Goal: Task Accomplishment & Management: Manage account settings

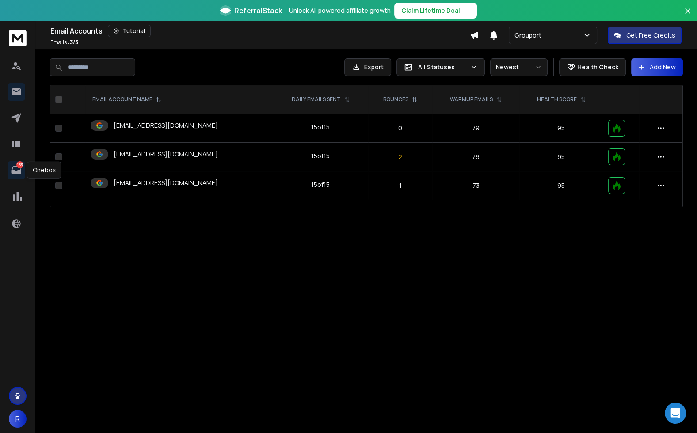
click at [16, 174] on icon at bounding box center [16, 170] width 11 height 11
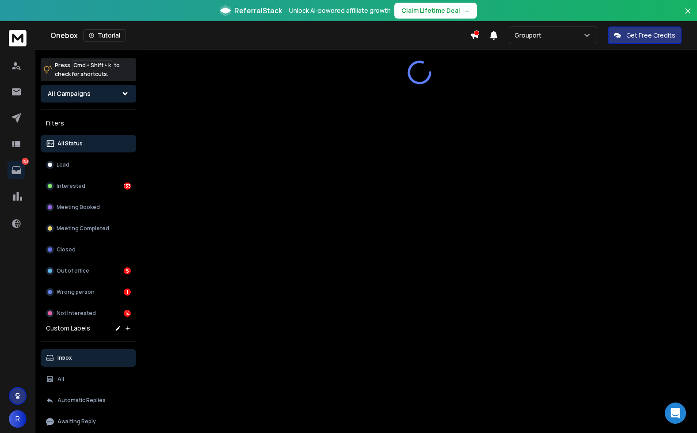
click at [85, 95] on h1 "All Campaigns" at bounding box center [69, 93] width 43 height 9
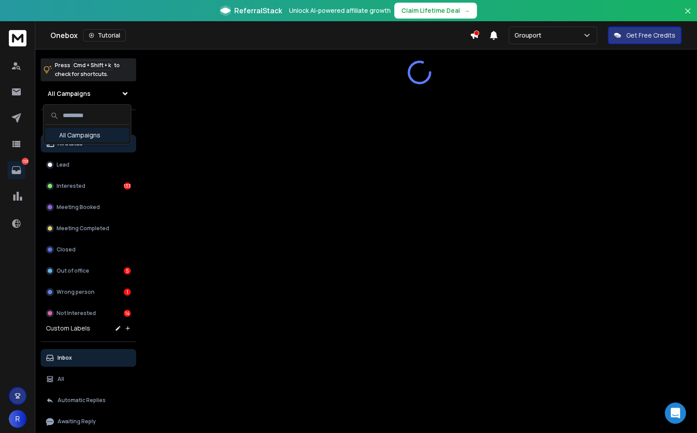
click at [76, 134] on div "All Campaigns" at bounding box center [87, 135] width 84 height 14
click at [82, 133] on div "All Campaigns" at bounding box center [87, 135] width 84 height 14
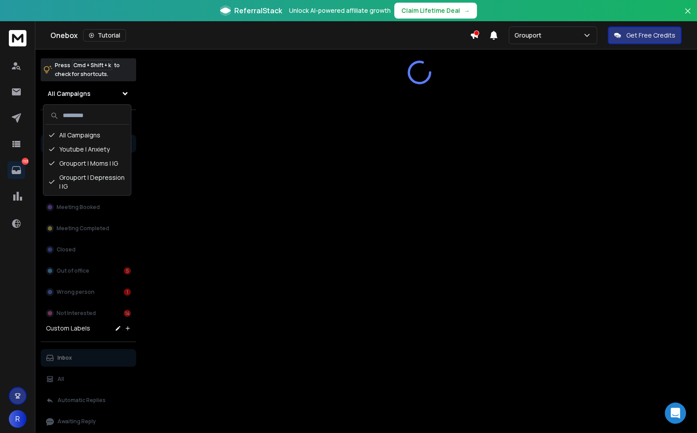
click at [152, 115] on div "Press Cmd + Shift + k to check for shortcuts. All Campaigns All Campaigns Filte…" at bounding box center [366, 266] width 662 height 433
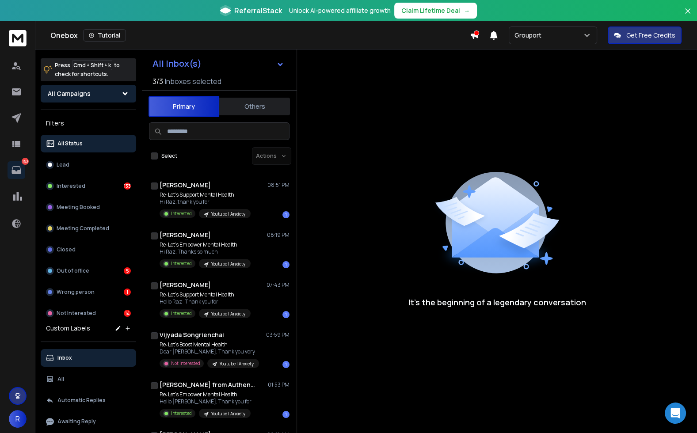
click at [82, 99] on button "All Campaigns" at bounding box center [88, 94] width 95 height 18
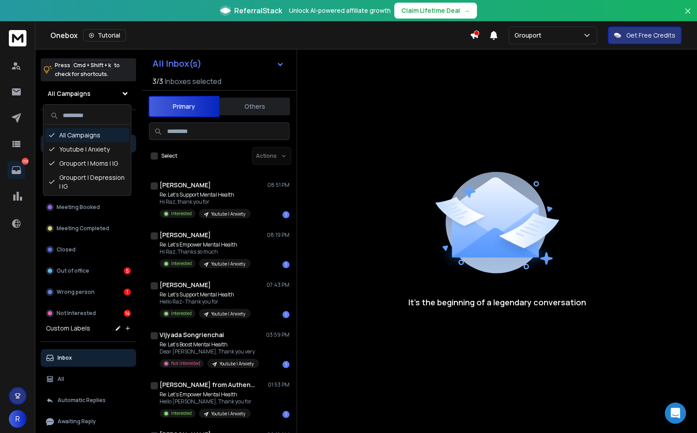
click at [71, 132] on div "All Campaigns" at bounding box center [87, 135] width 84 height 14
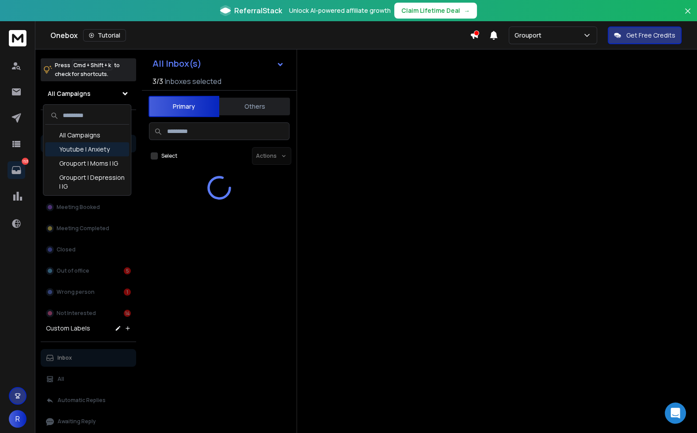
click at [71, 148] on div "Youtube | Anxiety" at bounding box center [87, 149] width 84 height 14
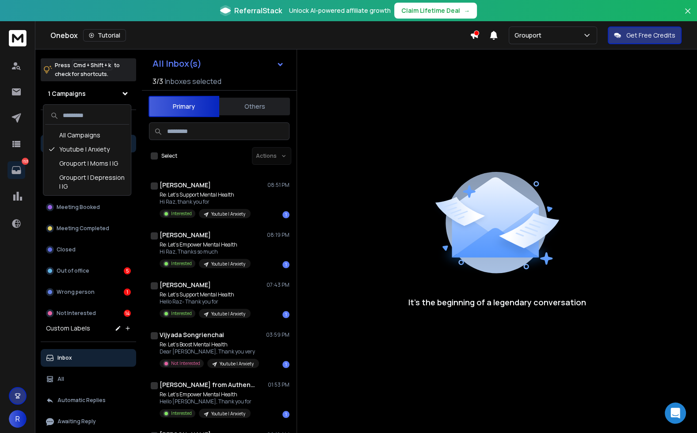
click at [218, 164] on div "Select Actions" at bounding box center [219, 154] width 155 height 21
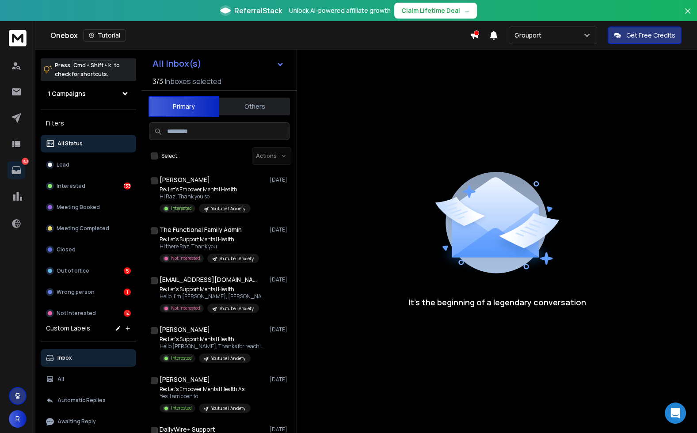
scroll to position [1152, 0]
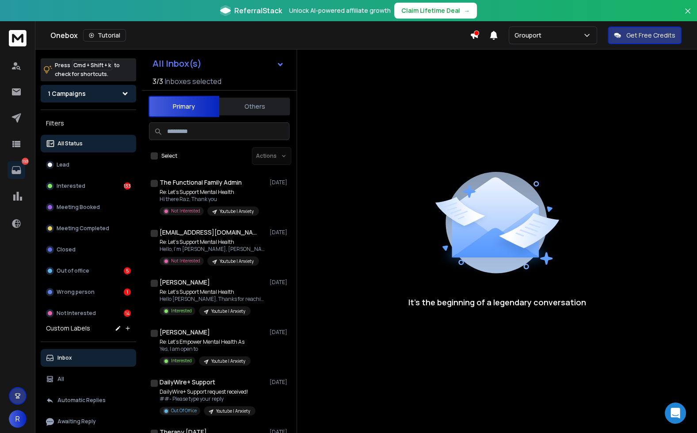
click at [83, 92] on h1 "1 Campaigns" at bounding box center [67, 93] width 38 height 9
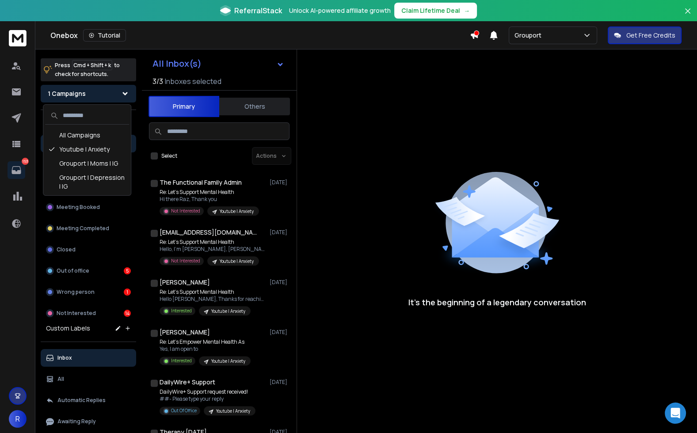
click at [83, 92] on h1 "1 Campaigns" at bounding box center [67, 93] width 38 height 9
click at [386, 146] on div "It’s the beginning of a legendary conversation" at bounding box center [497, 234] width 400 height 368
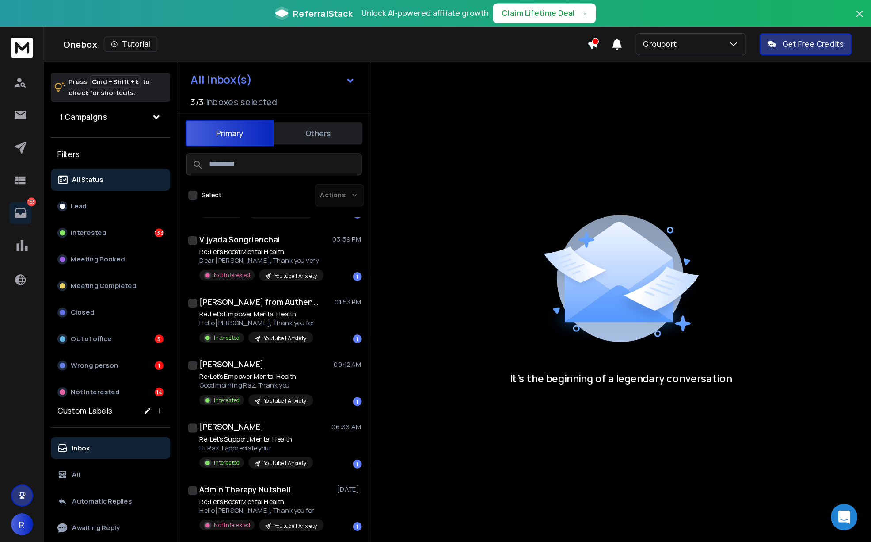
scroll to position [0, 0]
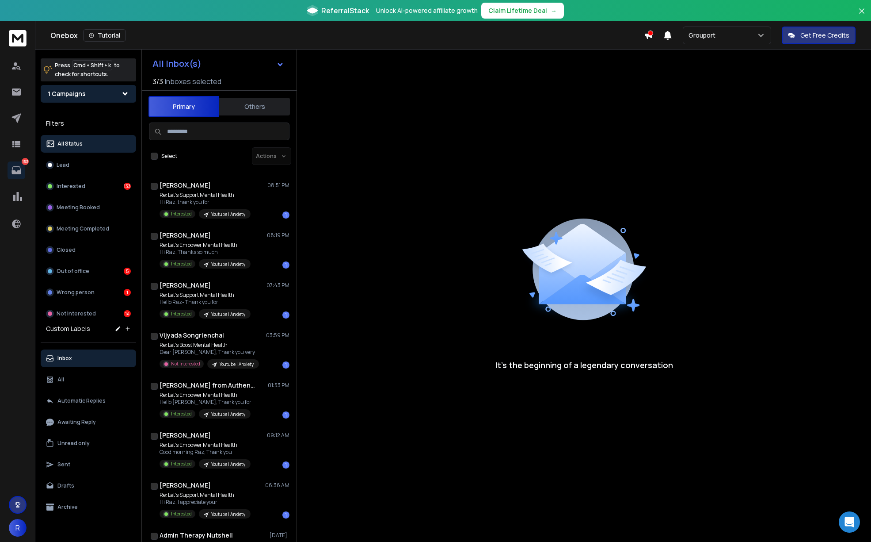
click at [101, 96] on button "1 Campaigns" at bounding box center [88, 94] width 95 height 18
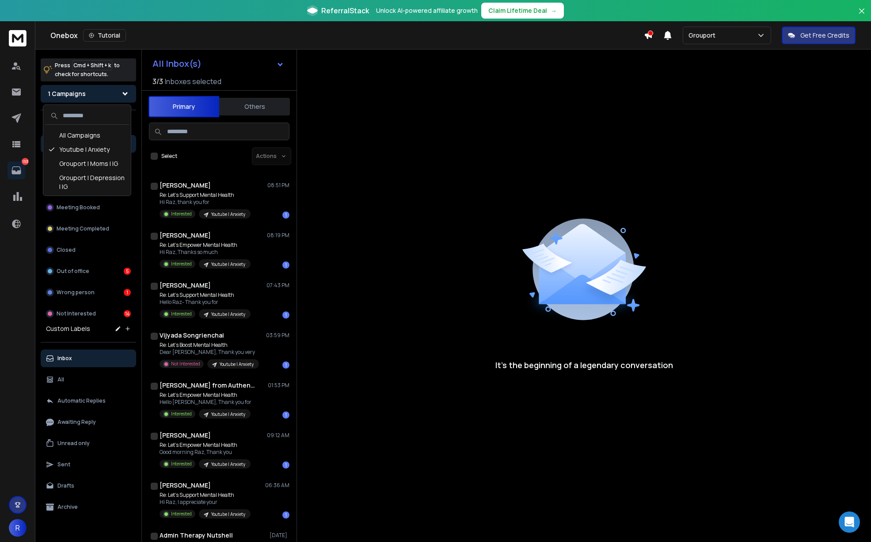
click at [101, 96] on button "1 Campaigns" at bounding box center [88, 94] width 95 height 18
